Goal: Communication & Community: Answer question/provide support

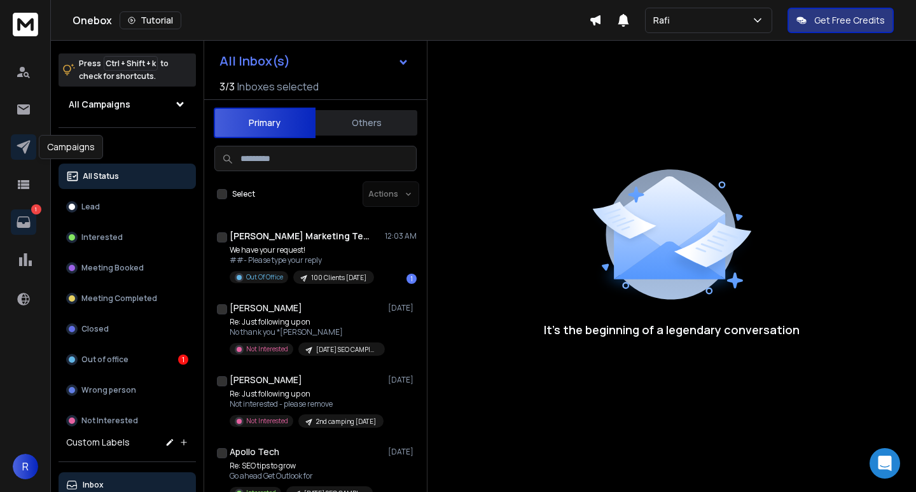
click at [25, 143] on icon at bounding box center [23, 147] width 13 height 13
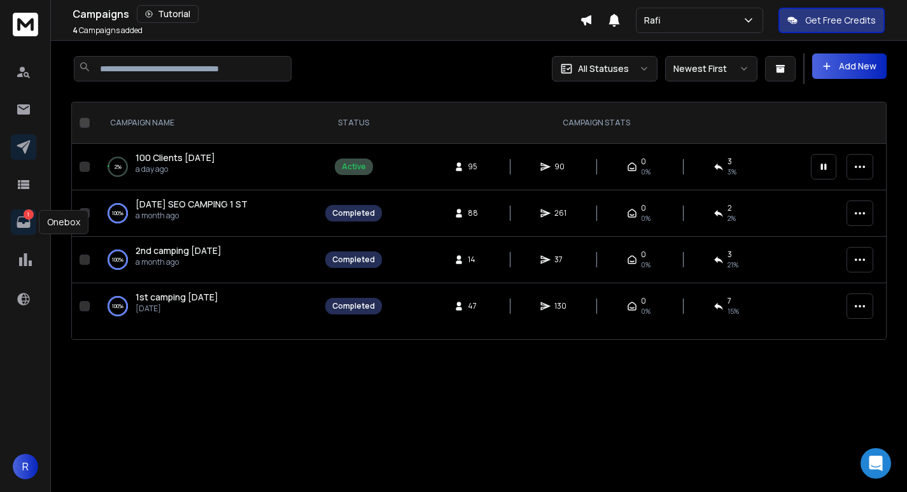
click at [22, 218] on icon at bounding box center [23, 221] width 15 height 15
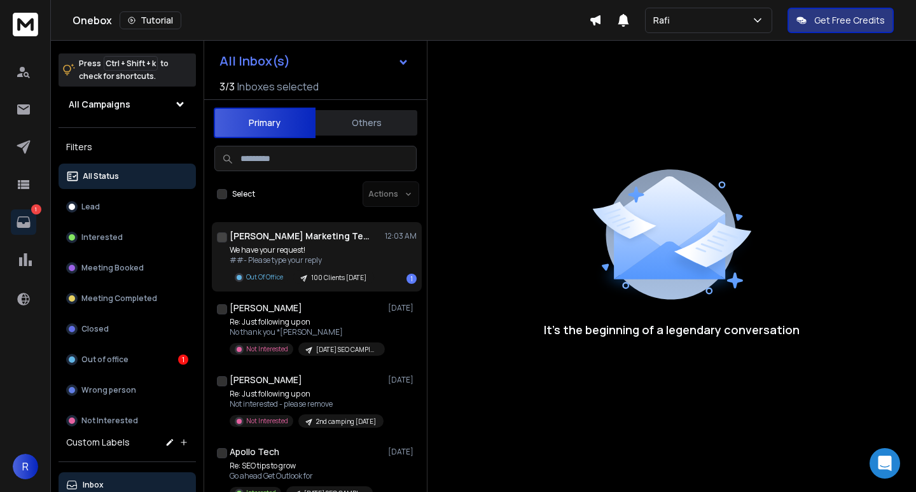
click at [343, 240] on div "[PERSON_NAME] Marketing Team 12:03 AM" at bounding box center [323, 236] width 187 height 13
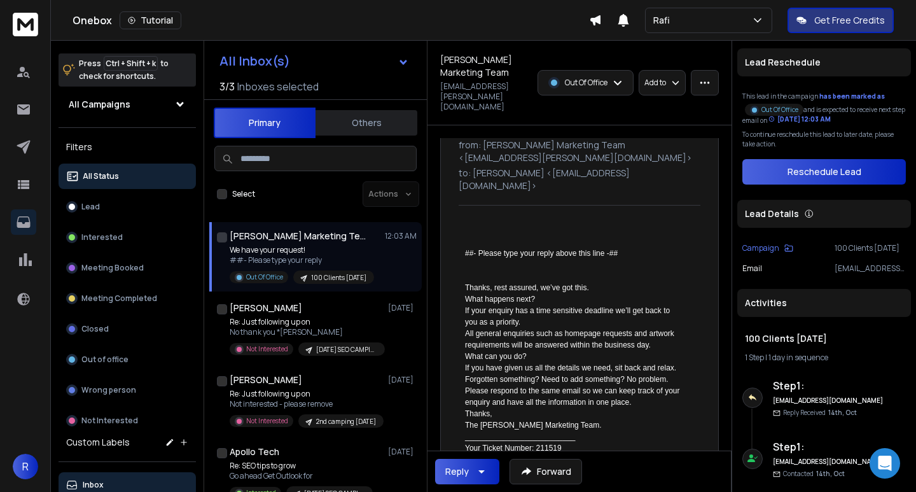
scroll to position [64, 0]
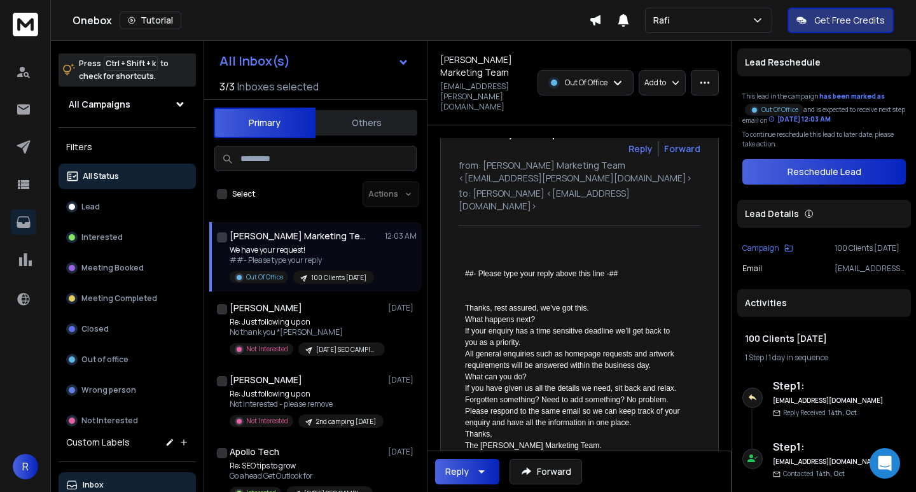
drag, startPoint x: 485, startPoint y: 226, endPoint x: 622, endPoint y: 421, distance: 237.9
click at [622, 421] on div "##- Please type your reply above this line -## Thanks, rest assured, we’ve got …" at bounding box center [575, 371] width 232 height 265
copy div "Please type your reply above this line -## Thanks, rest assured, we’ve got this…"
click at [151, 233] on button "Interested" at bounding box center [127, 237] width 137 height 25
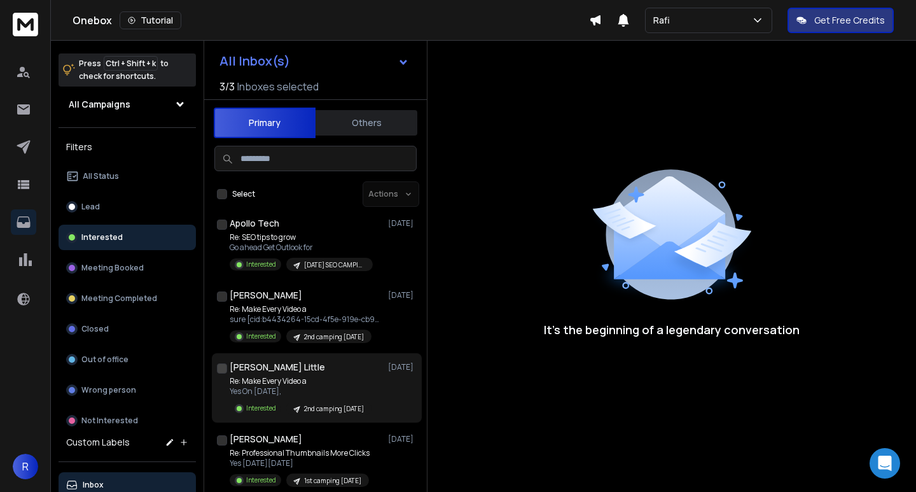
scroll to position [0, 0]
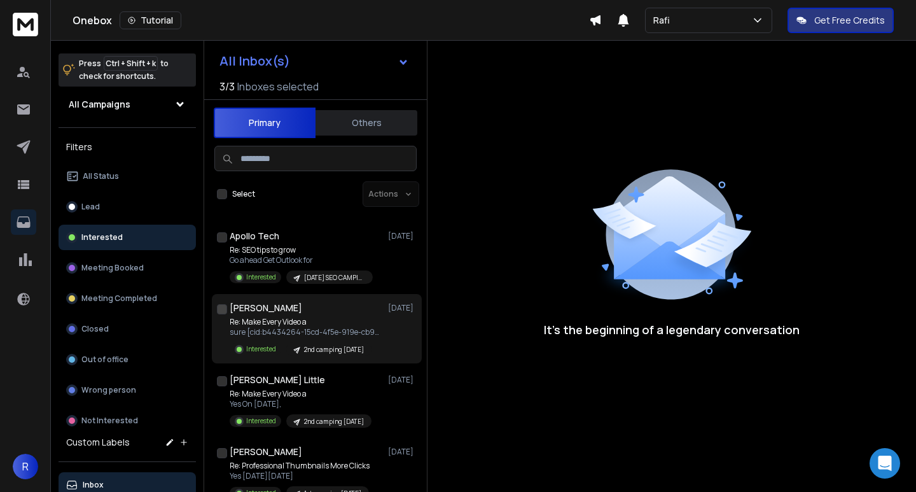
click at [297, 333] on p "sure [cid:b4434264-15cd-4f5e-919e-cb99292eba76] [PERSON_NAME], REALTOR," at bounding box center [306, 332] width 153 height 10
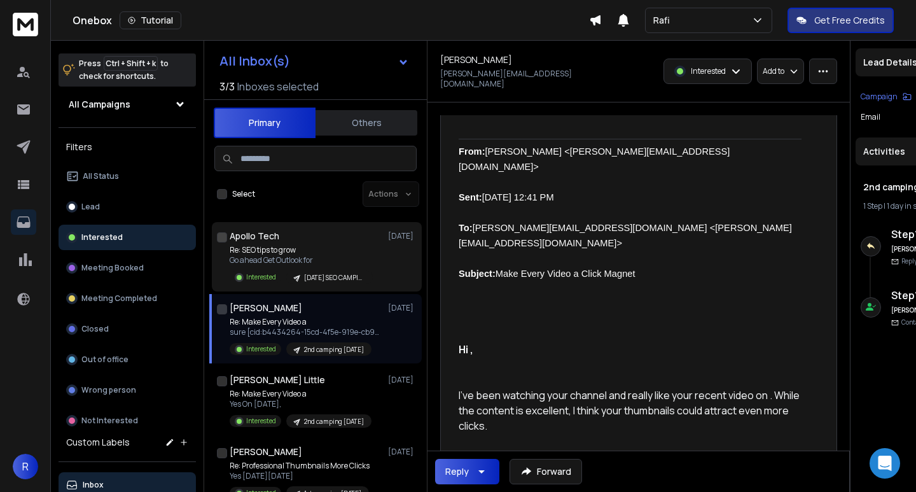
scroll to position [64, 0]
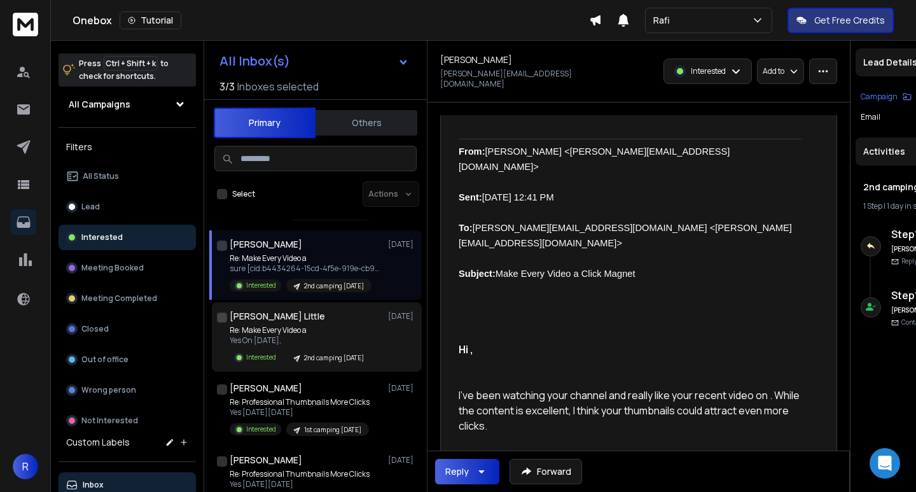
click at [288, 326] on p "Re: Make Every Video a" at bounding box center [301, 330] width 142 height 10
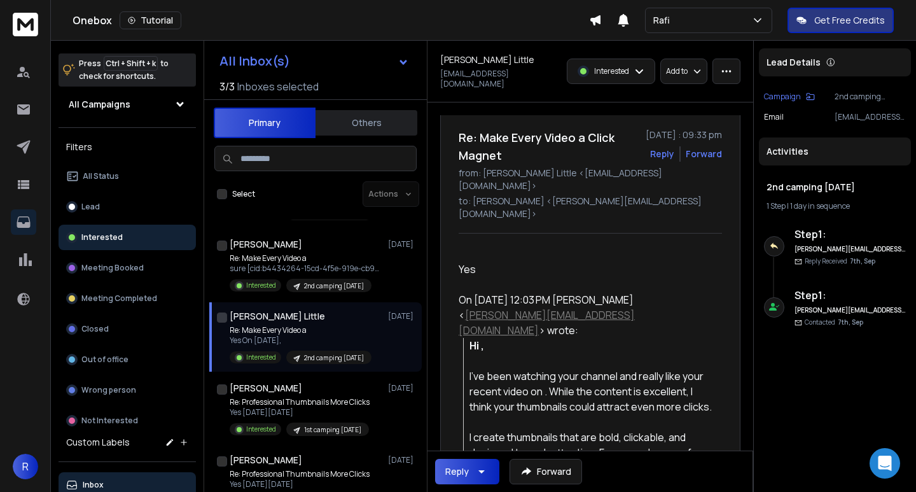
scroll to position [0, 0]
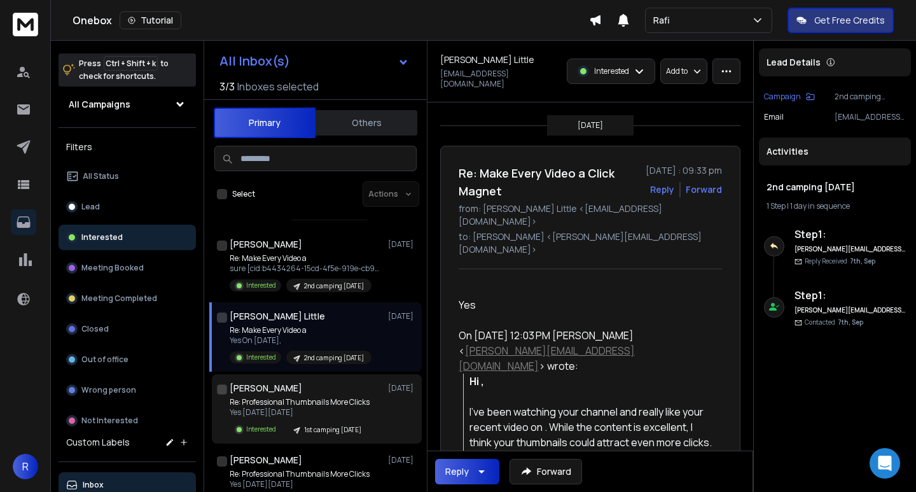
click at [293, 401] on p "Re: Professional Thumbnails More Clicks" at bounding box center [300, 402] width 140 height 10
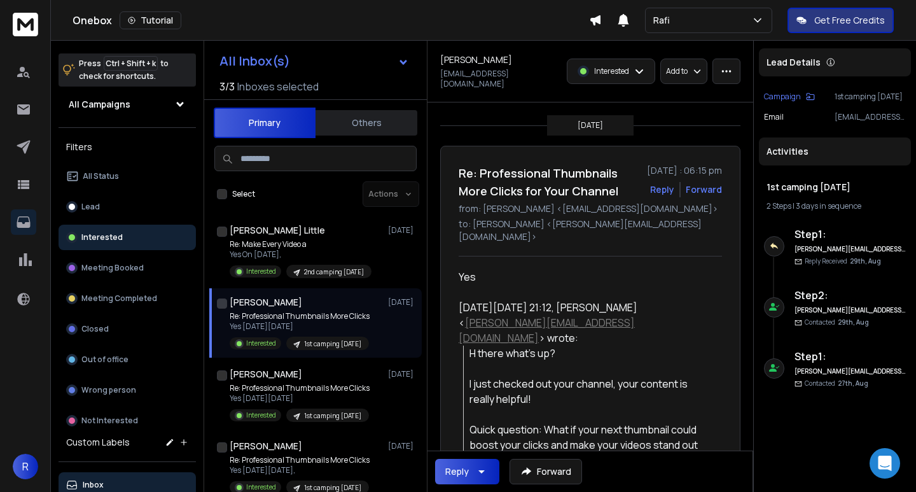
scroll to position [151, 0]
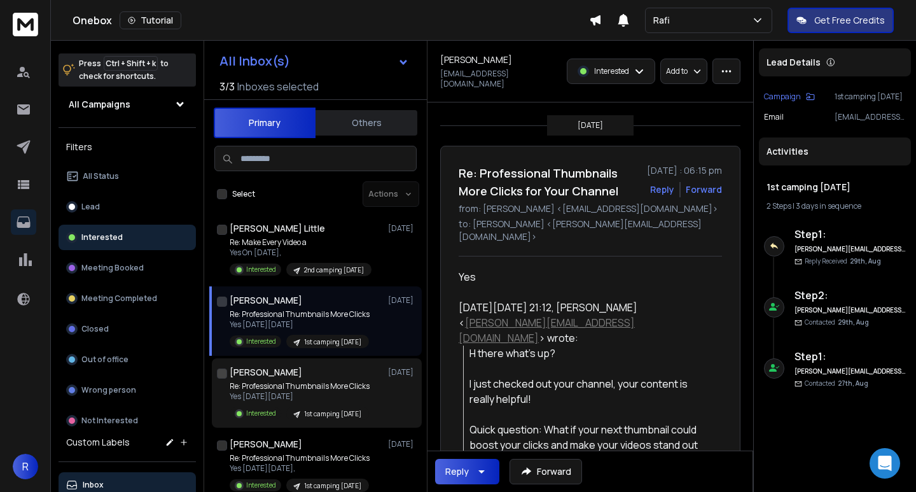
click at [365, 395] on p "Yes [DATE][DATE]" at bounding box center [300, 396] width 140 height 10
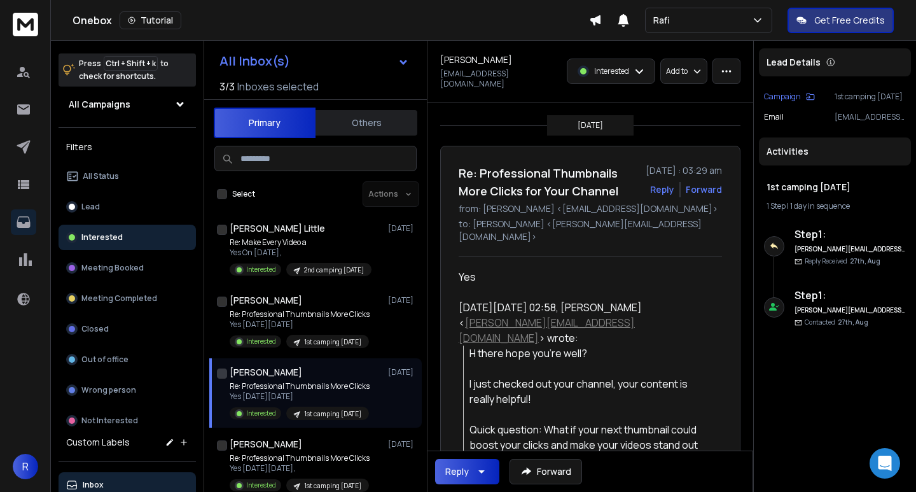
scroll to position [10, 0]
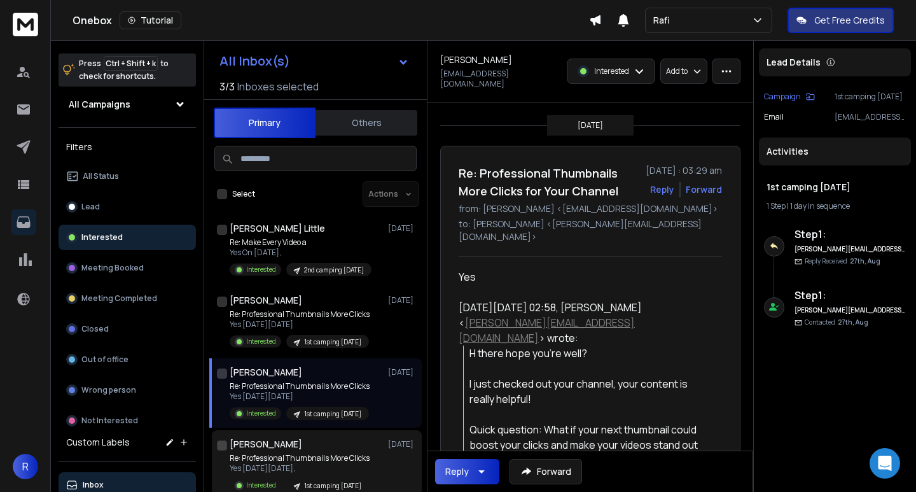
click at [321, 442] on div "[PERSON_NAME] Bubble [DATE] Re: Professional Thumbnails More Clicks Yes [DATE][…" at bounding box center [323, 465] width 187 height 54
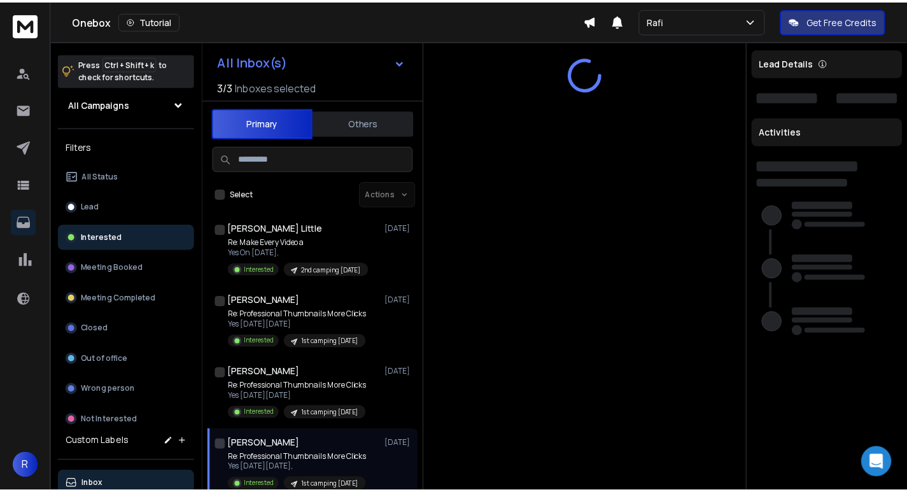
scroll to position [0, 0]
